Goal: Task Accomplishment & Management: Manage account settings

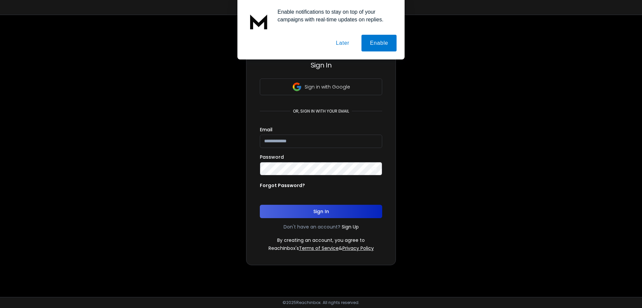
type input "**********"
click at [331, 214] on button "Sign In" at bounding box center [321, 211] width 122 height 13
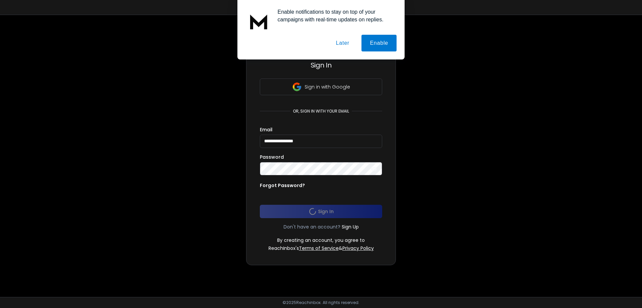
click at [344, 43] on button "Later" at bounding box center [342, 43] width 30 height 17
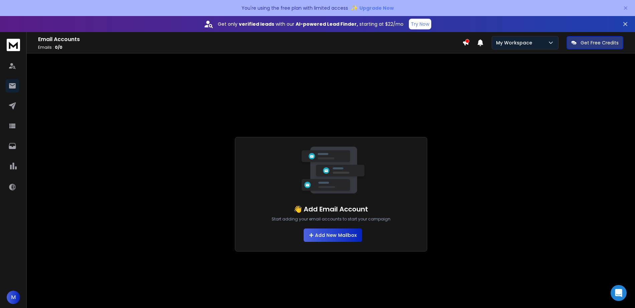
click at [543, 47] on button "My Workspace" at bounding box center [525, 42] width 67 height 13
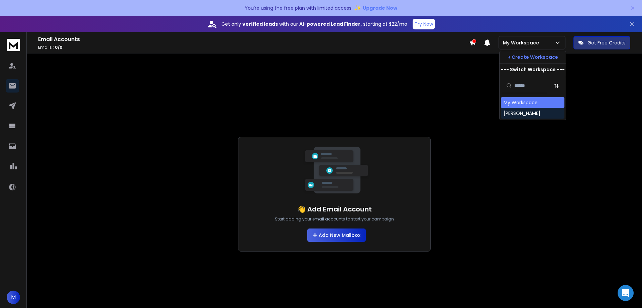
click at [524, 111] on div "[PERSON_NAME]" at bounding box center [521, 113] width 37 height 7
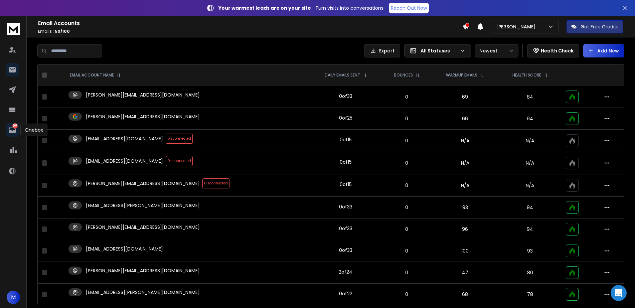
click at [11, 132] on icon at bounding box center [12, 130] width 7 height 6
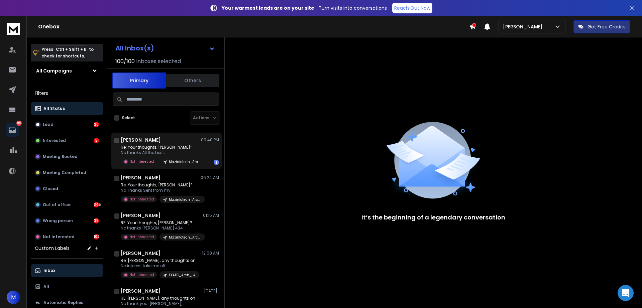
click at [161, 142] on div "David Wahl 09:40 PM" at bounding box center [170, 140] width 98 height 7
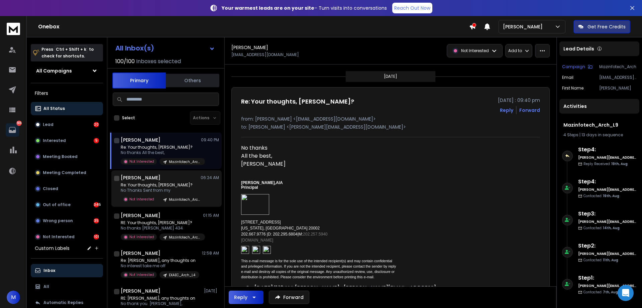
click at [162, 175] on div "Mauricio Ortega 06:24 AM" at bounding box center [170, 177] width 98 height 7
